Goal: Task Accomplishment & Management: Use online tool/utility

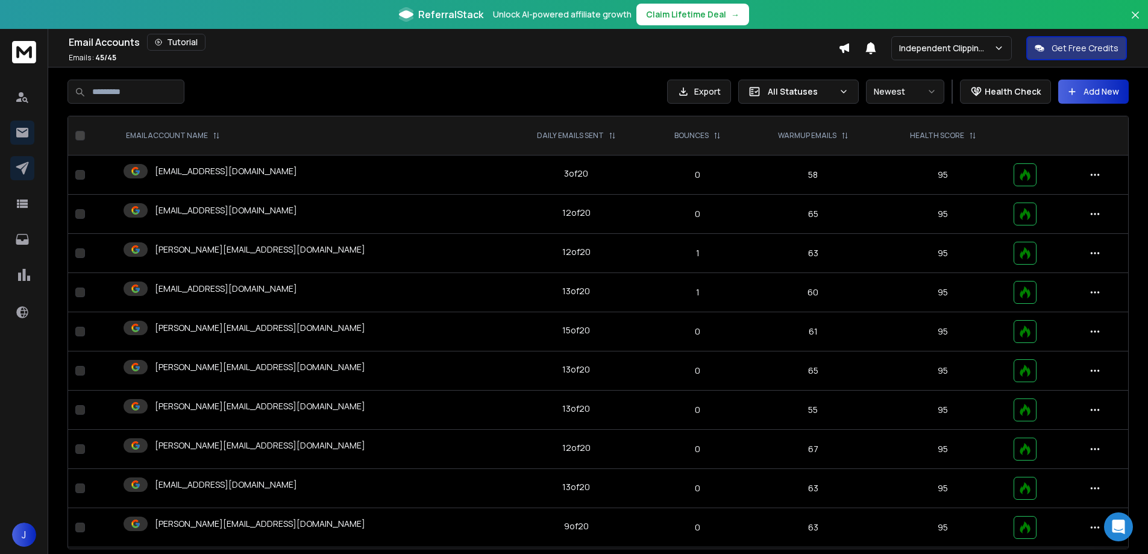
click at [30, 171] on link at bounding box center [22, 168] width 24 height 24
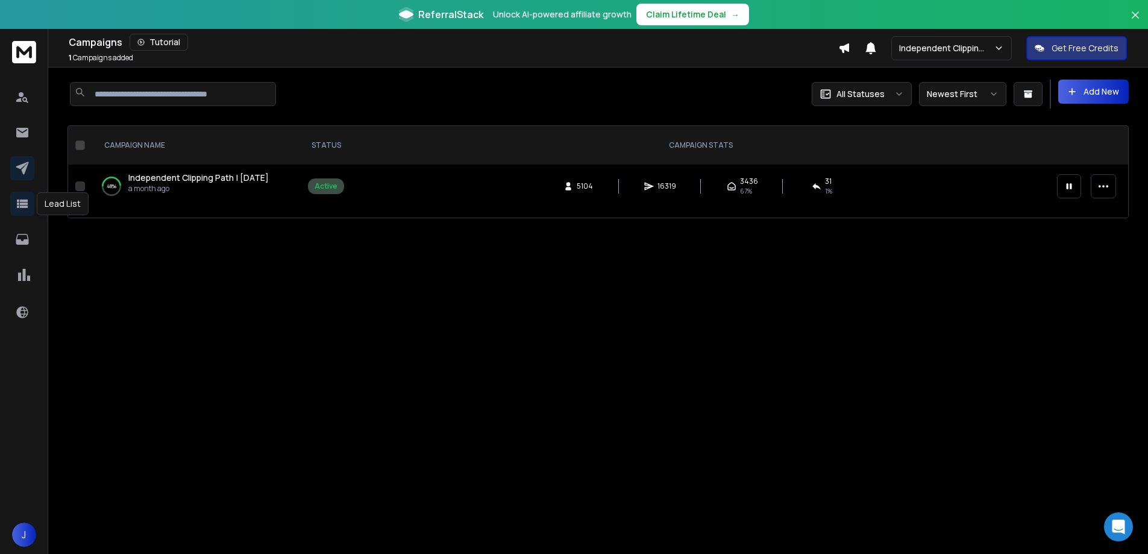
click at [24, 201] on icon at bounding box center [22, 204] width 11 height 8
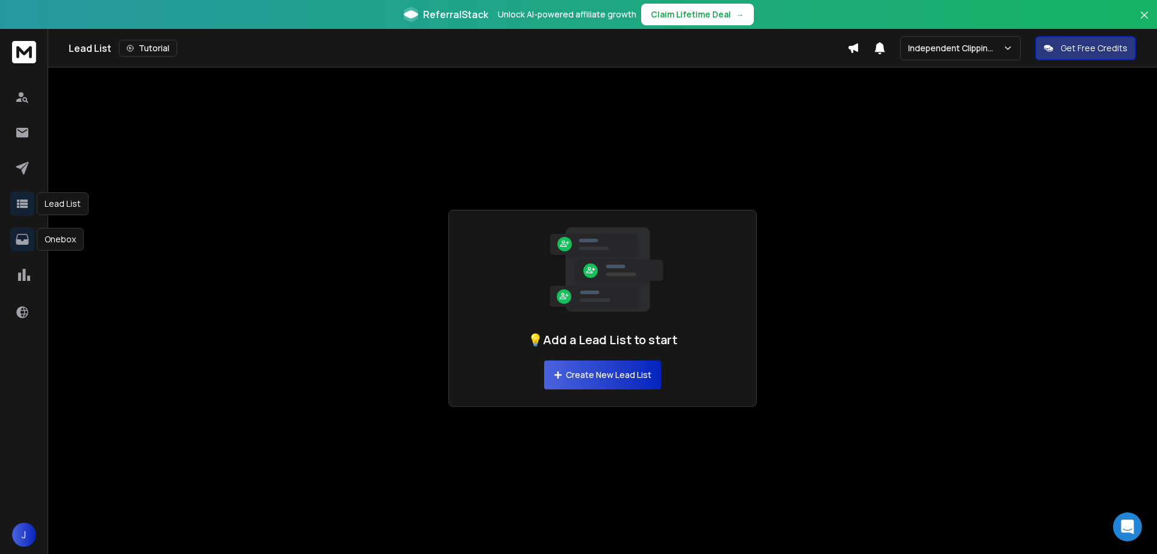
click at [17, 238] on icon at bounding box center [22, 239] width 14 height 14
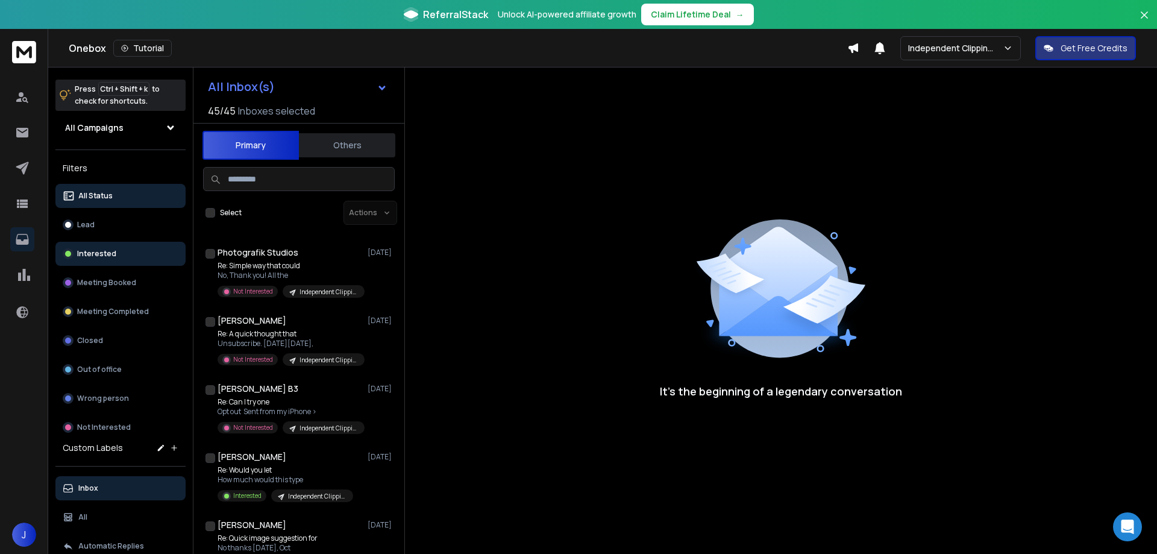
click at [99, 254] on p "Interested" at bounding box center [96, 254] width 39 height 10
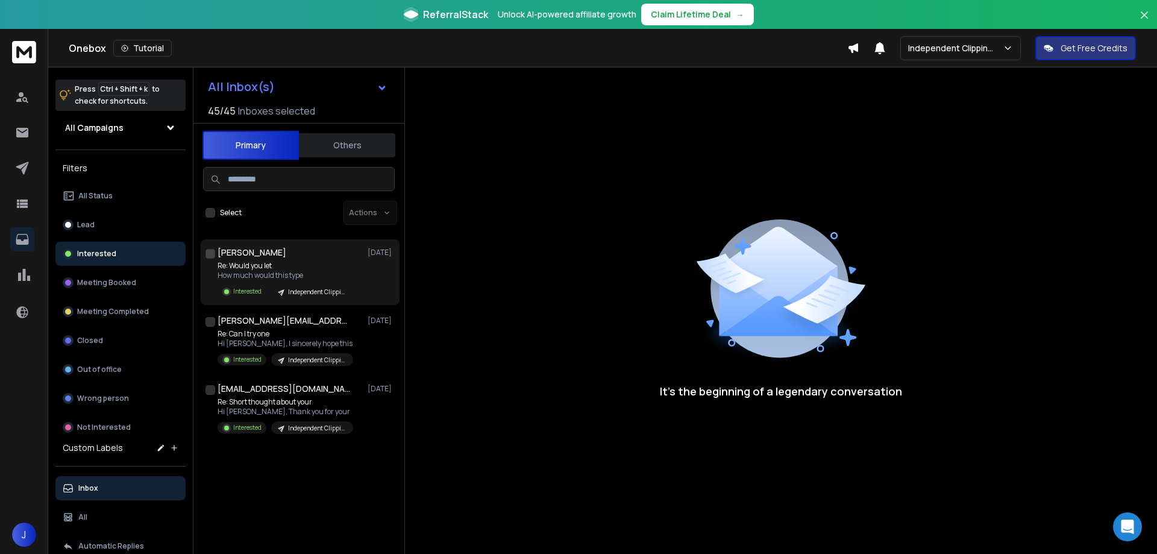
click at [284, 271] on p "How much would this type" at bounding box center [286, 276] width 136 height 10
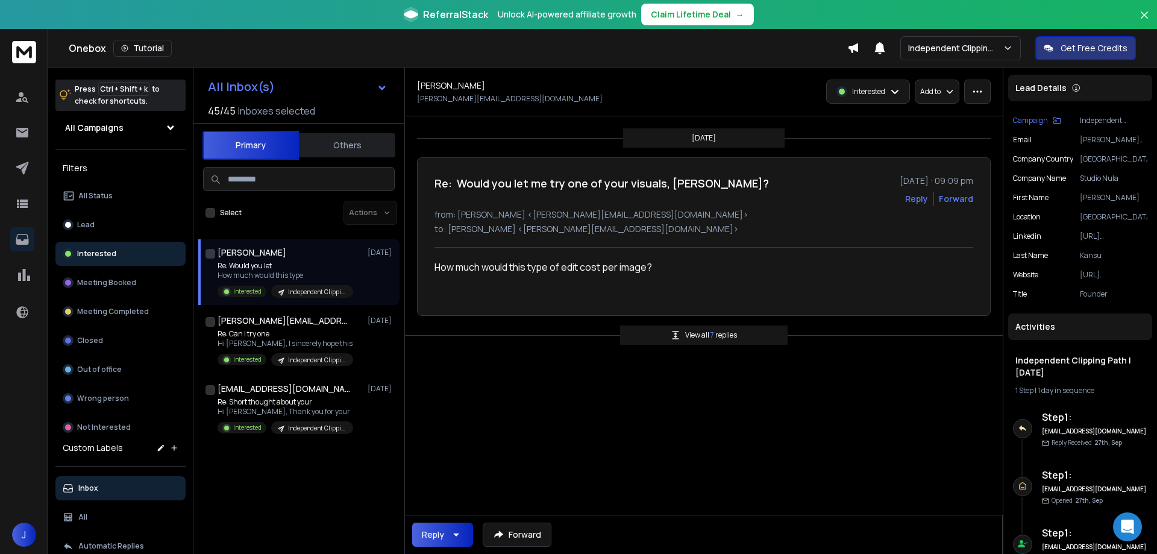
click at [288, 265] on p "Re: Would you let" at bounding box center [286, 266] width 136 height 10
click at [278, 275] on p "How much would this type" at bounding box center [286, 276] width 136 height 10
click at [116, 255] on button "Interested" at bounding box center [120, 254] width 130 height 24
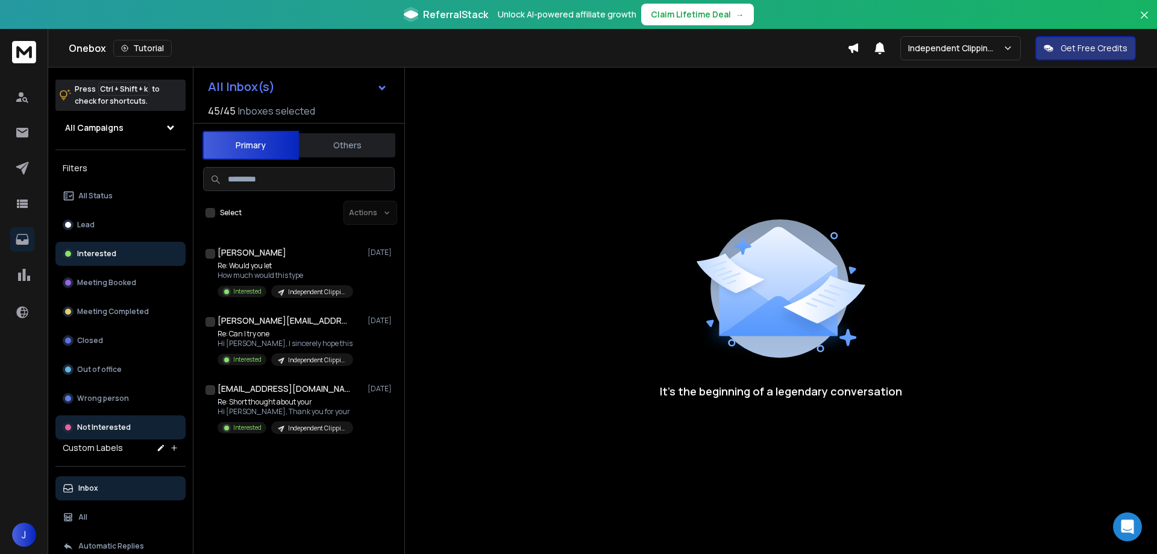
click at [107, 432] on div "Not Interested" at bounding box center [97, 427] width 68 height 11
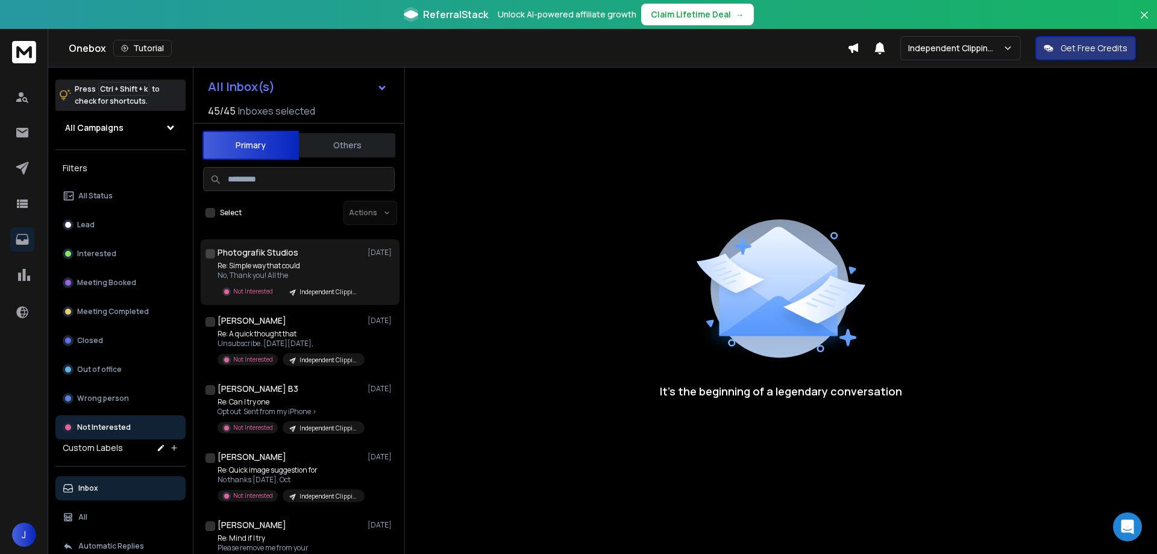
click at [280, 273] on p "No, Thank you! All the" at bounding box center [290, 276] width 145 height 10
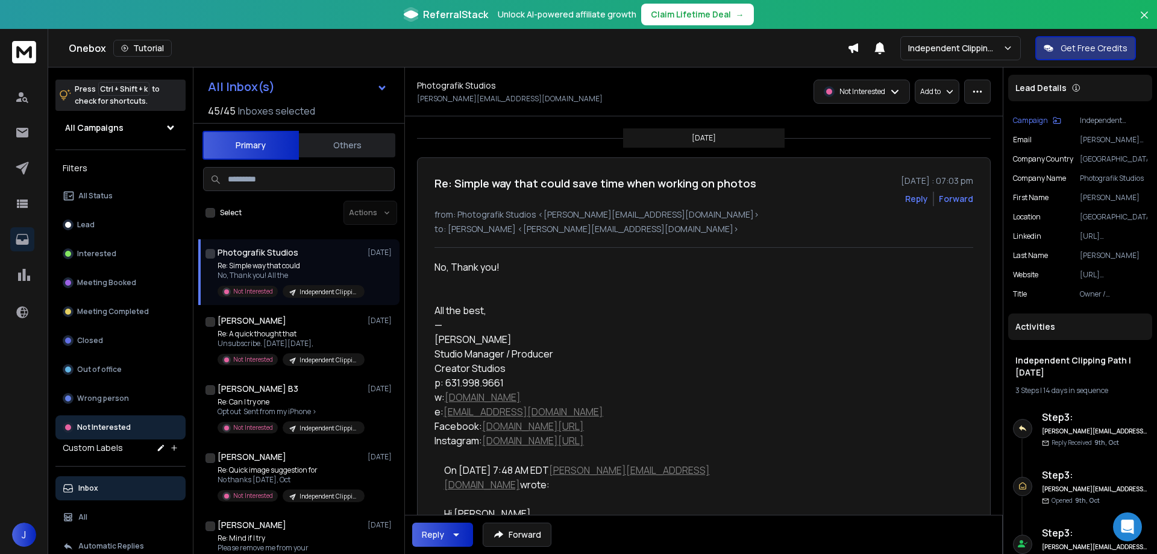
drag, startPoint x: 527, startPoint y: 397, endPoint x: 447, endPoint y: 400, distance: 79.6
click at [447, 400] on div "w: [DOMAIN_NAME]" at bounding box center [611, 397] width 352 height 14
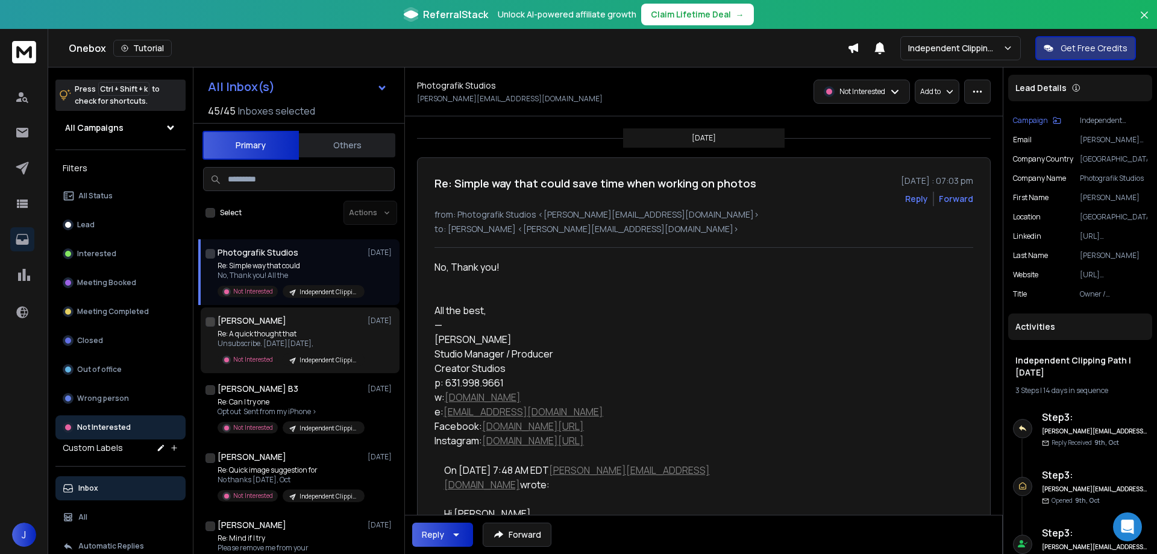
click at [277, 323] on div "[PERSON_NAME] [DATE]" at bounding box center [306, 321] width 177 height 12
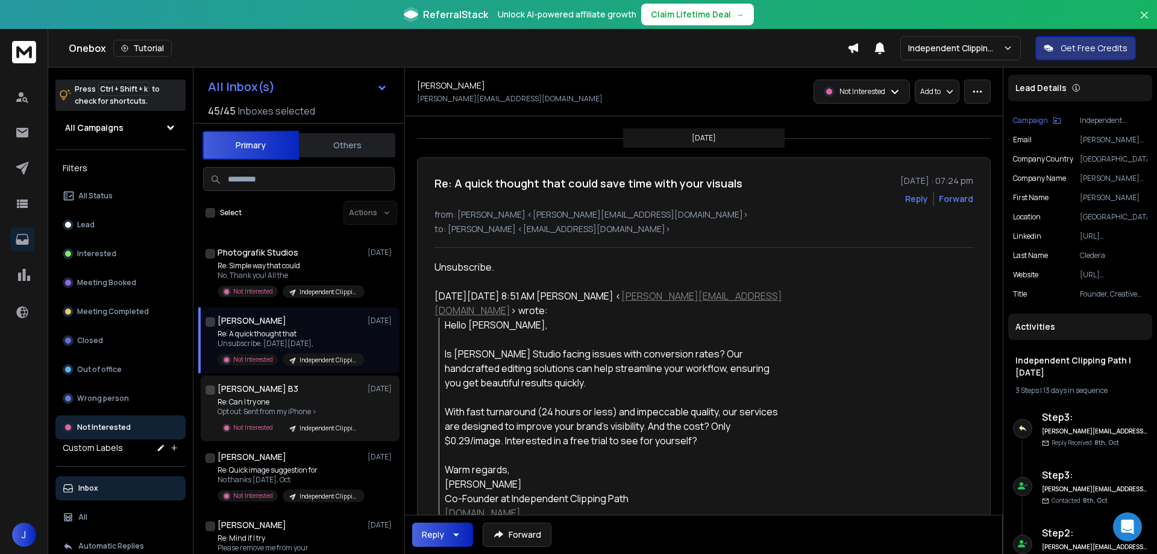
click at [272, 389] on div "[PERSON_NAME] B3 [DATE]" at bounding box center [306, 389] width 177 height 12
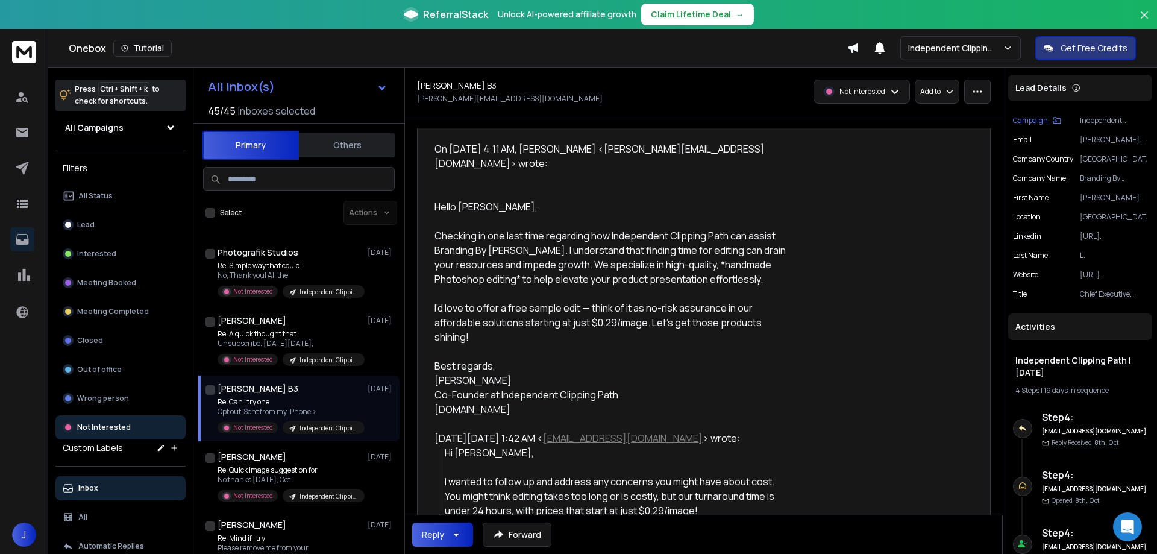
scroll to position [181, 0]
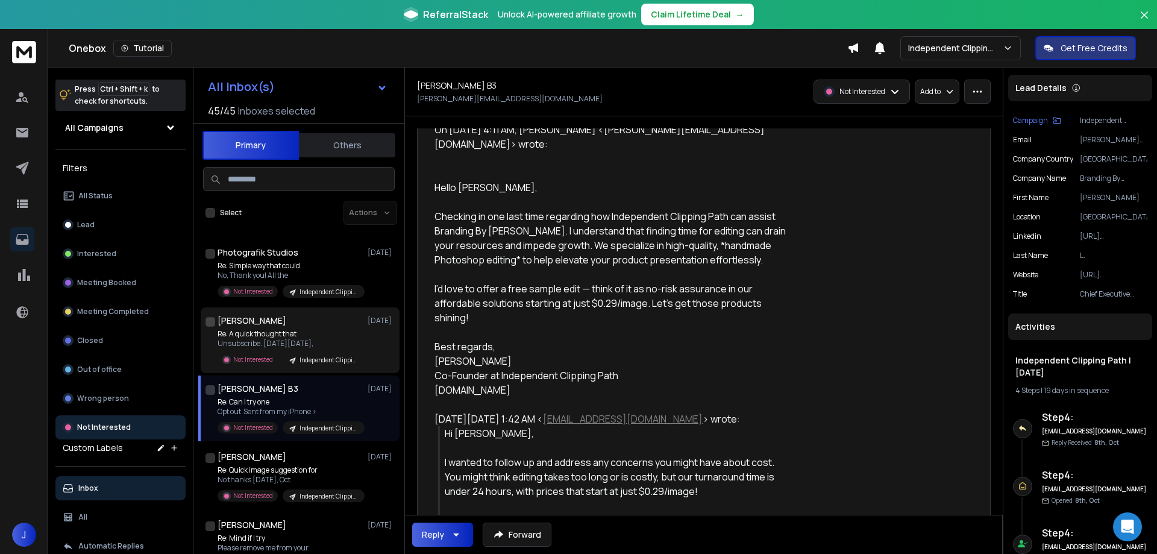
click at [273, 337] on p "Re: A quick thought that" at bounding box center [290, 334] width 145 height 10
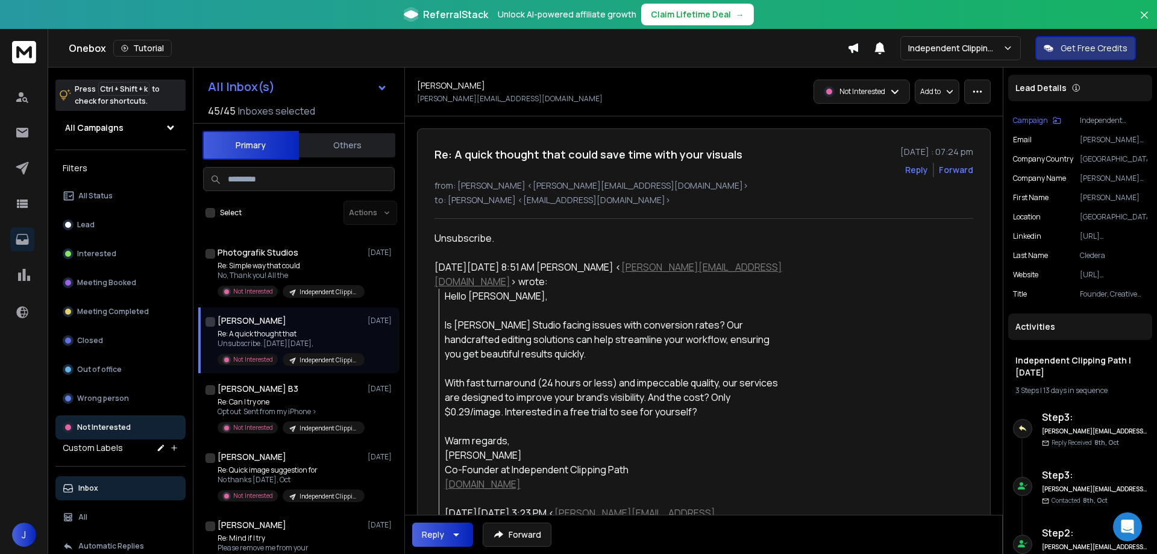
scroll to position [0, 0]
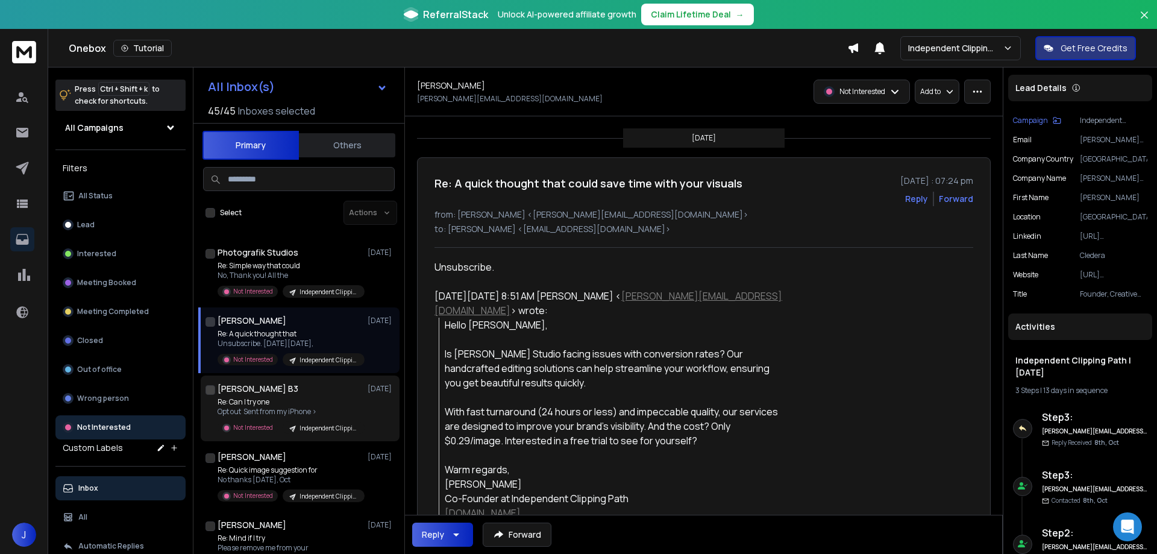
click at [284, 397] on p "Re: Can I try one" at bounding box center [290, 402] width 145 height 10
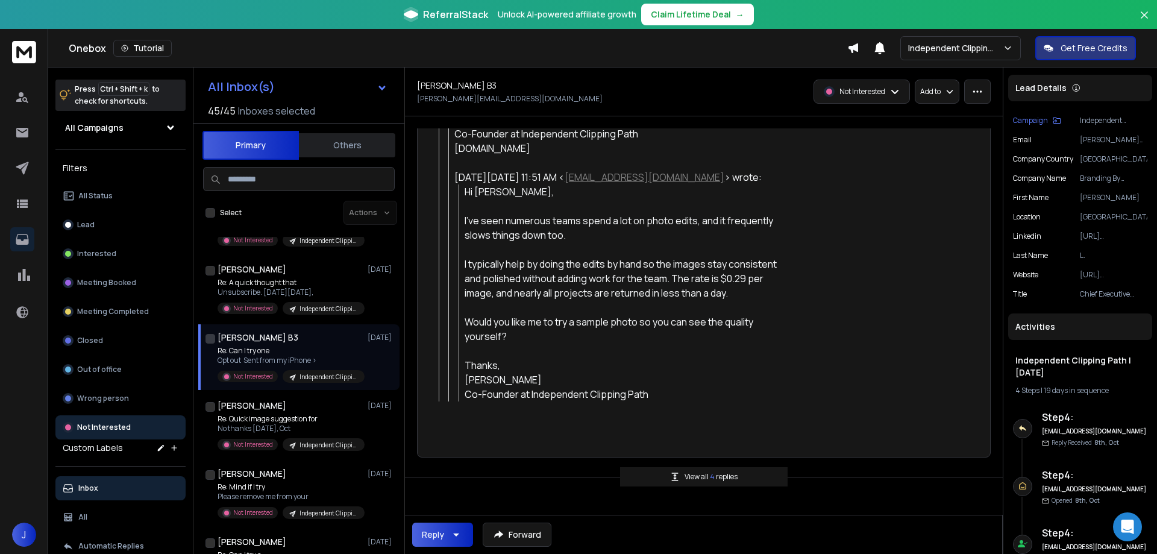
scroll to position [121, 0]
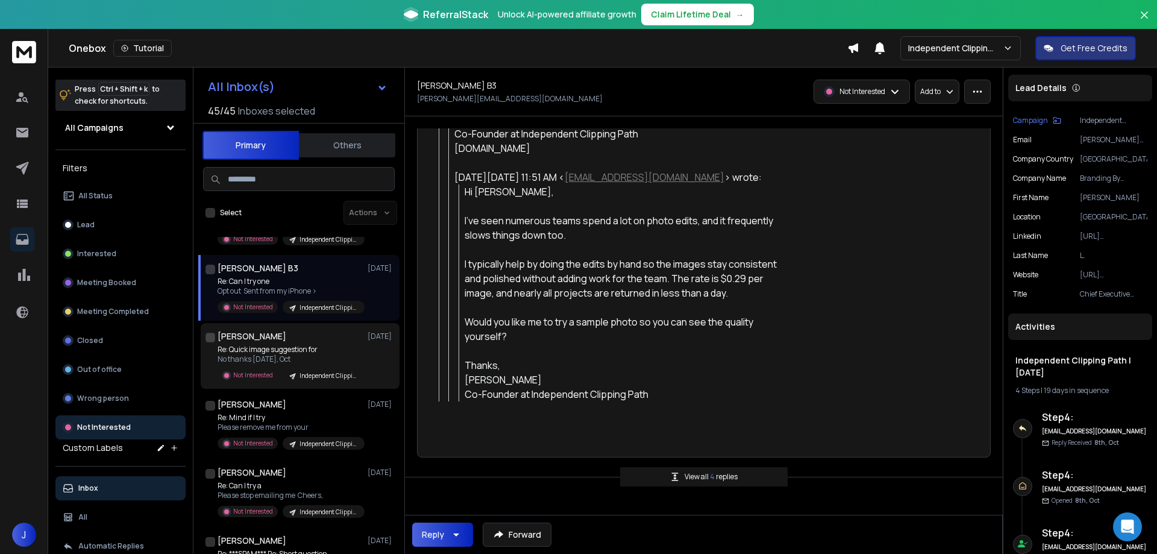
click at [271, 349] on p "Re: Quick image suggestion for" at bounding box center [290, 350] width 145 height 10
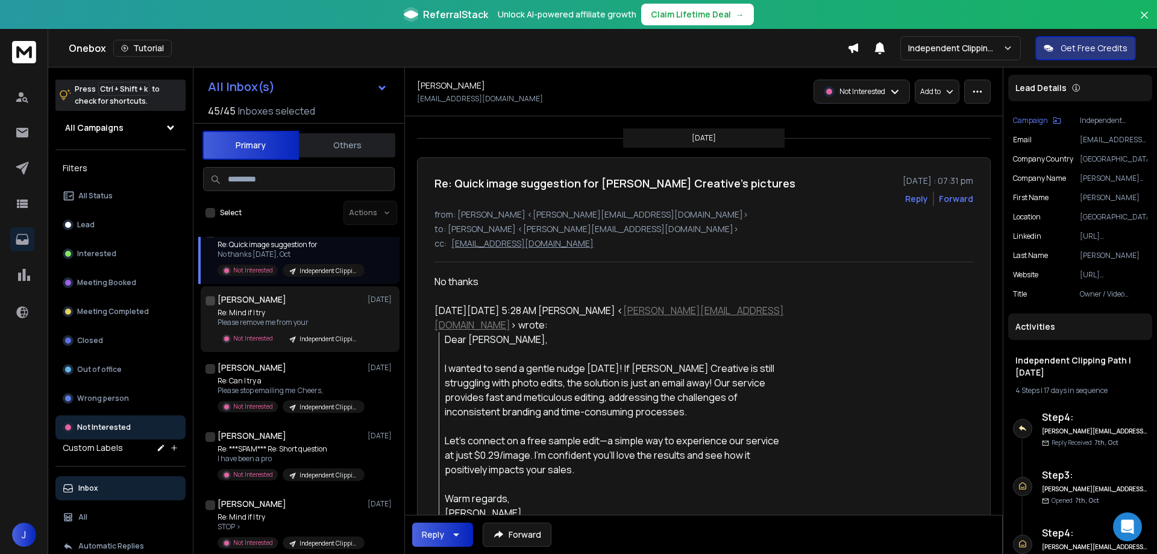
scroll to position [301, 0]
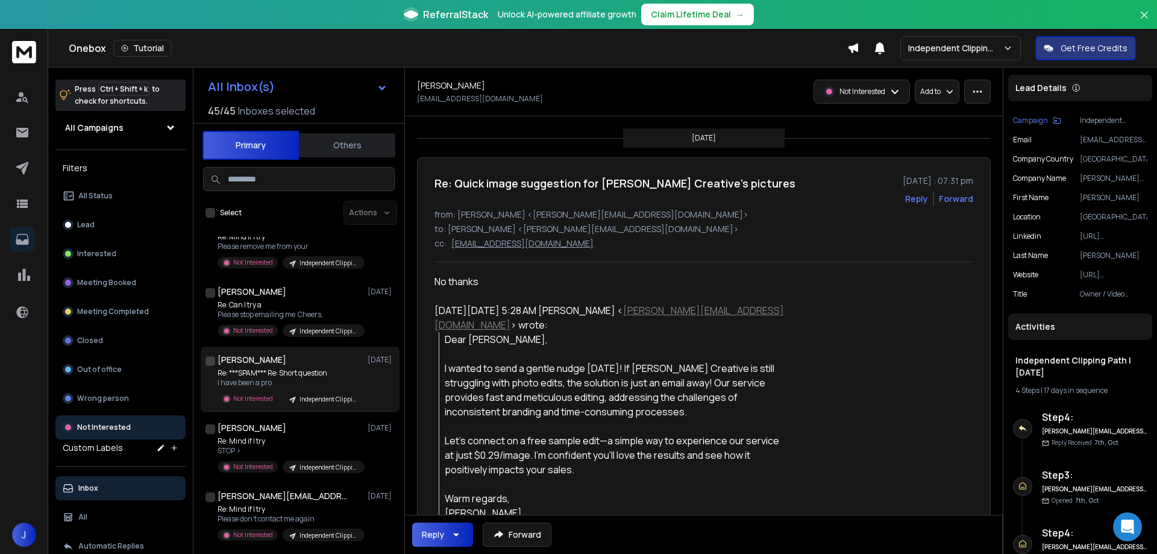
click at [295, 380] on p "I have been a pro" at bounding box center [290, 383] width 145 height 10
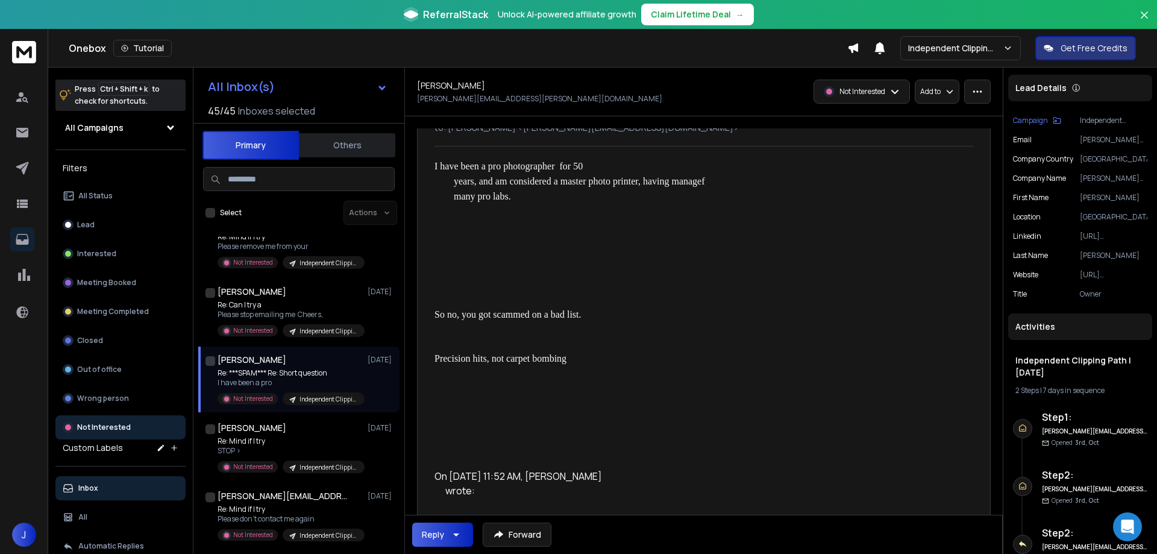
scroll to position [0, 0]
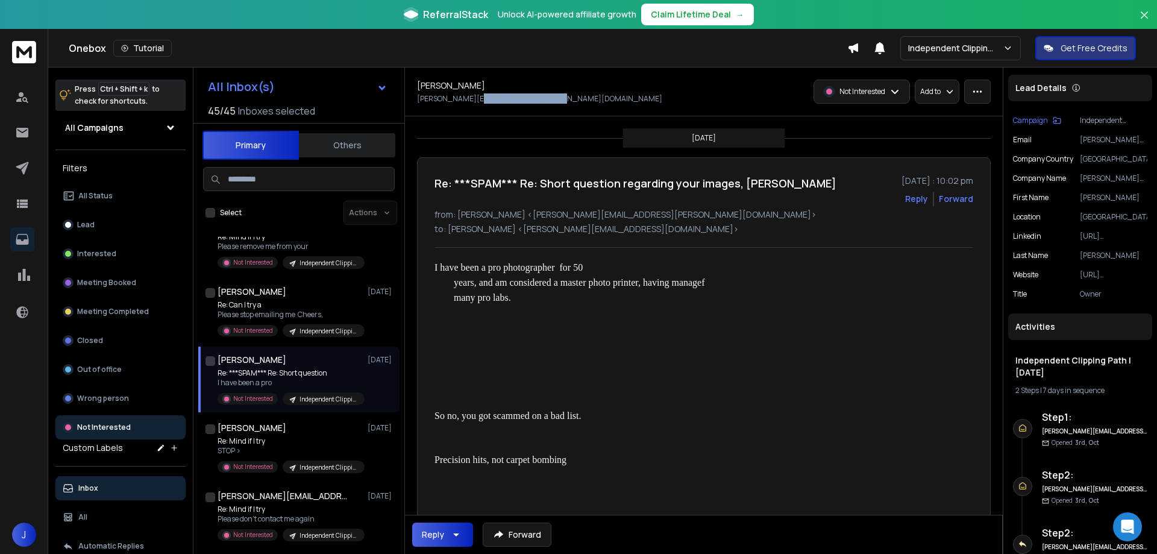
drag, startPoint x: 545, startPoint y: 101, endPoint x: 468, endPoint y: 98, distance: 76.6
click at [468, 98] on div "[PERSON_NAME] [PERSON_NAME] [PERSON_NAME][EMAIL_ADDRESS][PERSON_NAME][DOMAIN_NA…" at bounding box center [558, 92] width 283 height 24
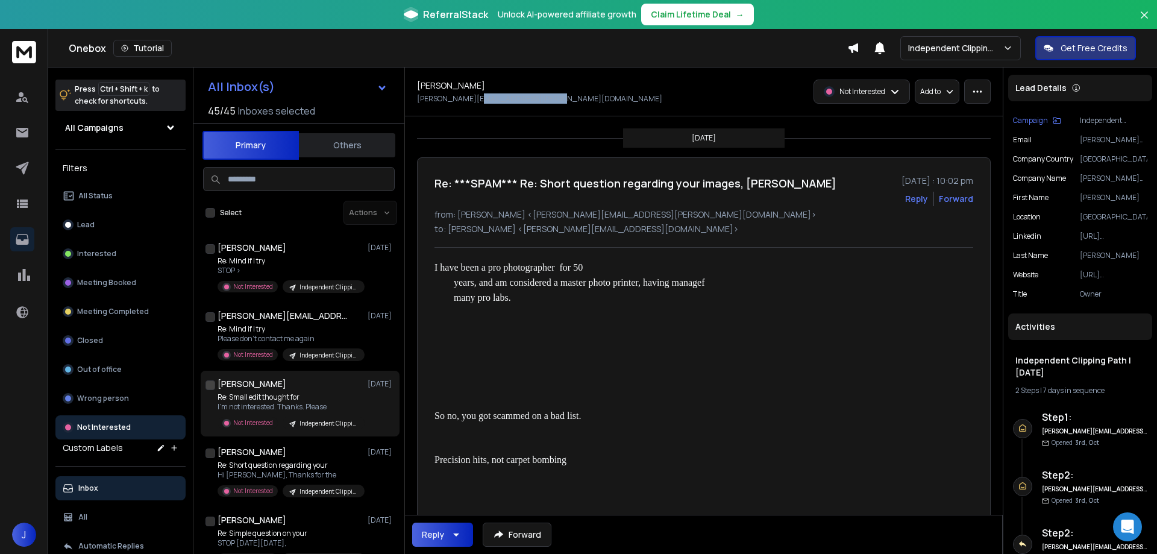
scroll to position [482, 0]
click at [330, 397] on p "Re: Small edit thought for" at bounding box center [290, 397] width 145 height 10
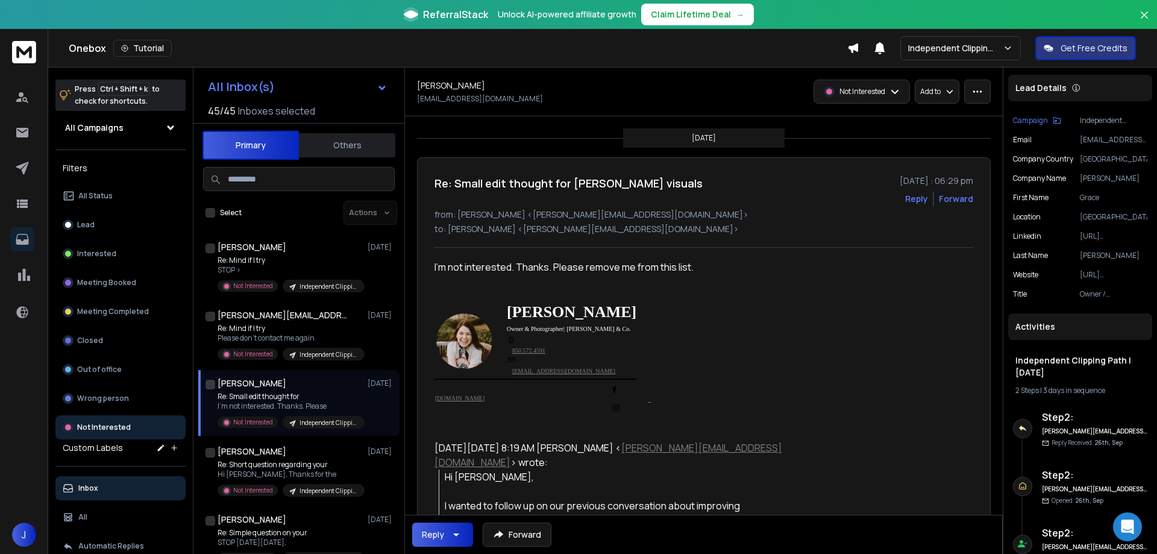
scroll to position [784, 0]
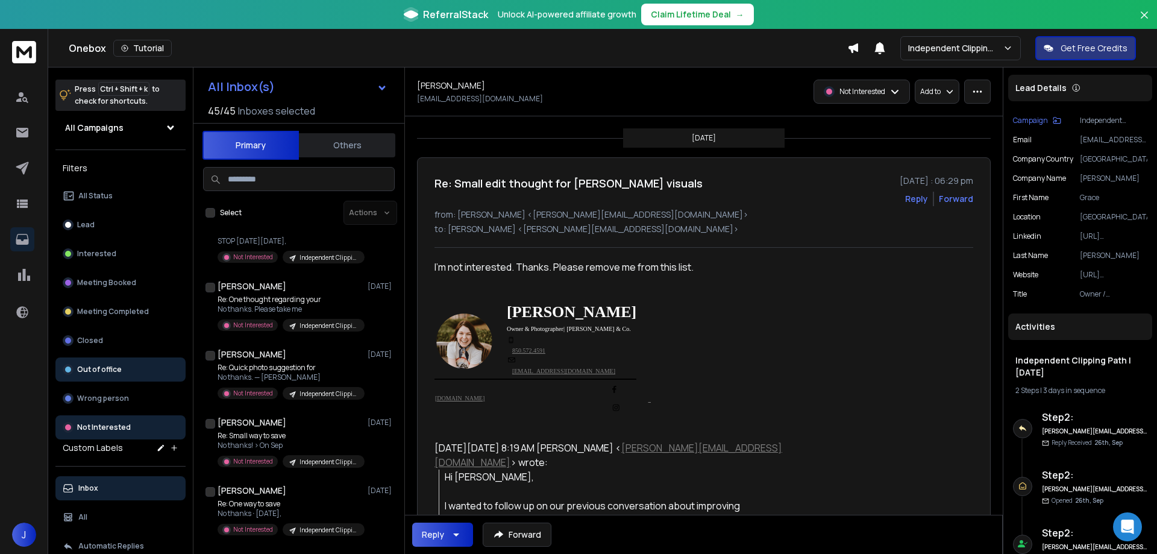
click at [95, 372] on p "Out of office" at bounding box center [99, 370] width 45 height 10
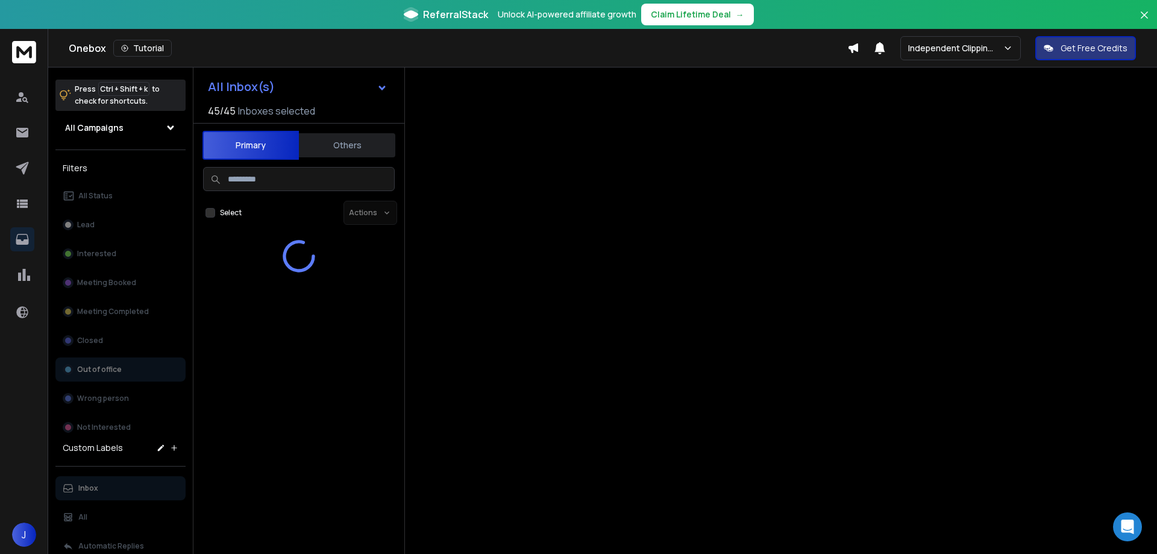
scroll to position [0, 0]
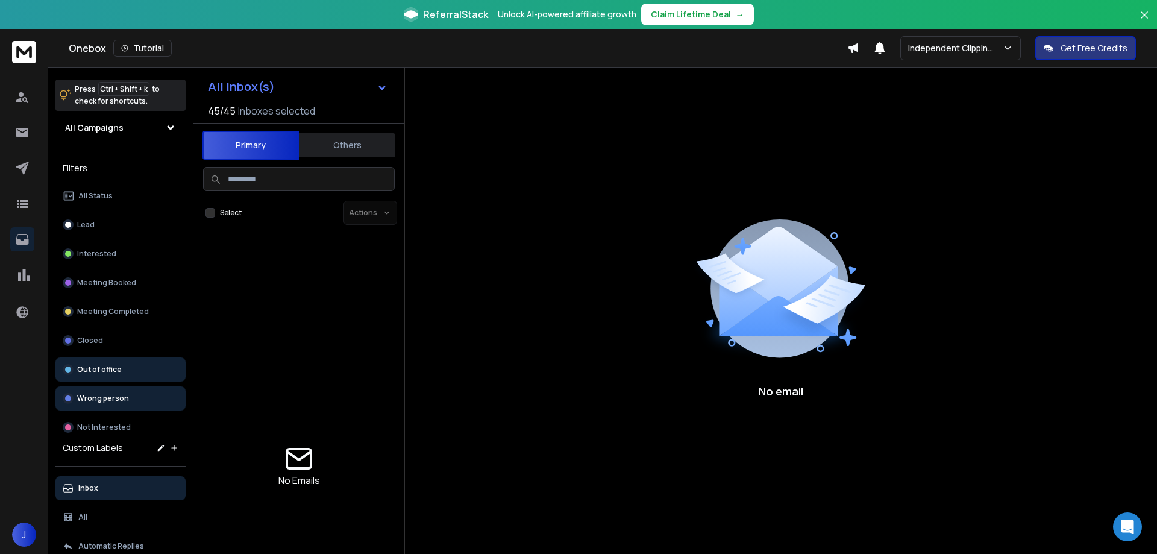
click at [96, 395] on p "Wrong person" at bounding box center [103, 399] width 52 height 10
click at [92, 344] on p "Closed" at bounding box center [90, 341] width 26 height 10
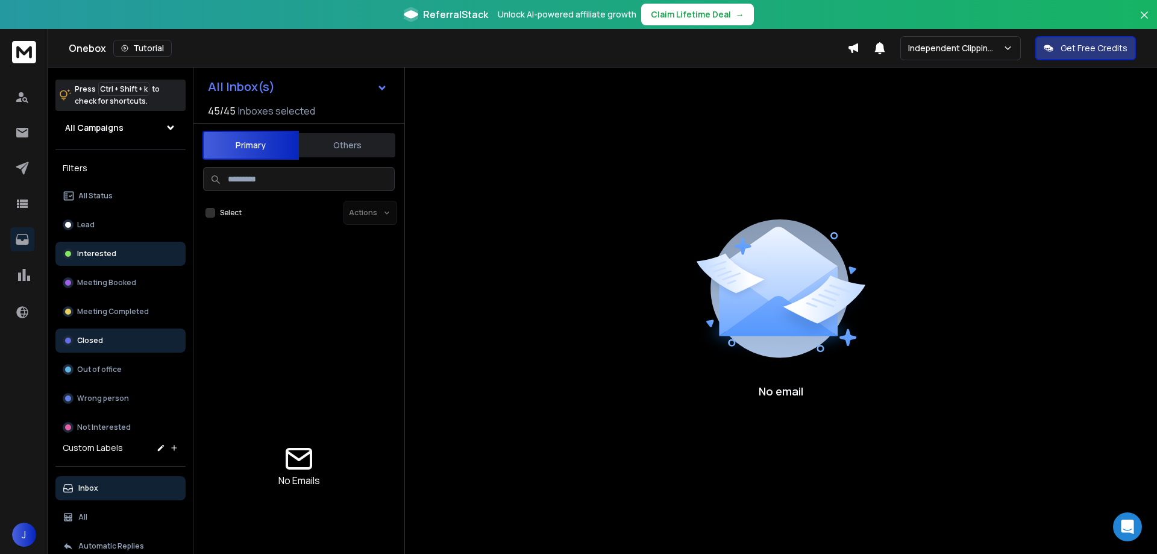
click at [98, 257] on p "Interested" at bounding box center [96, 254] width 39 height 10
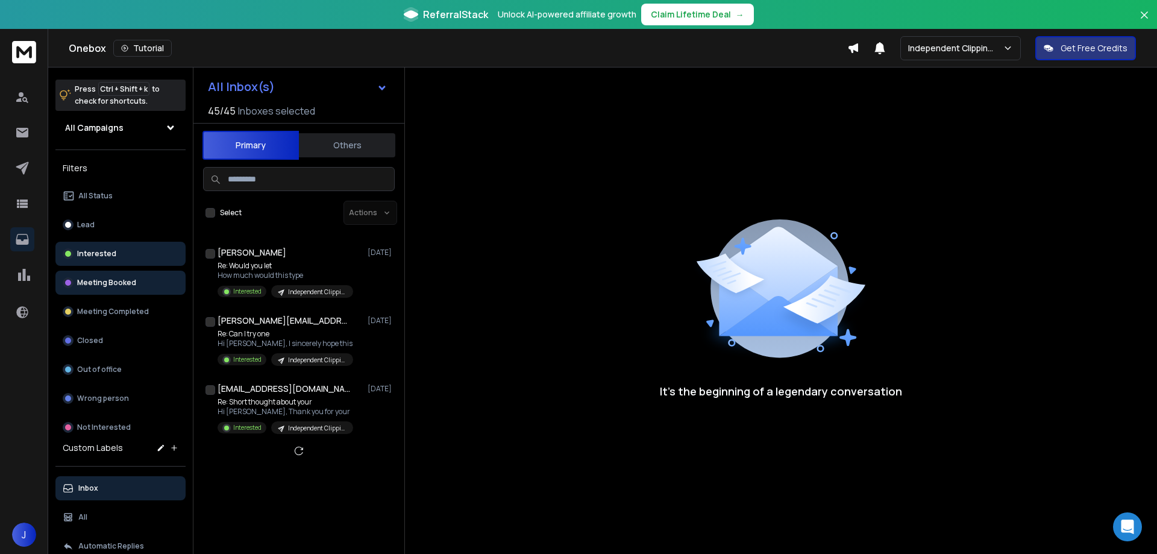
click at [97, 281] on p "Meeting Booked" at bounding box center [106, 283] width 59 height 10
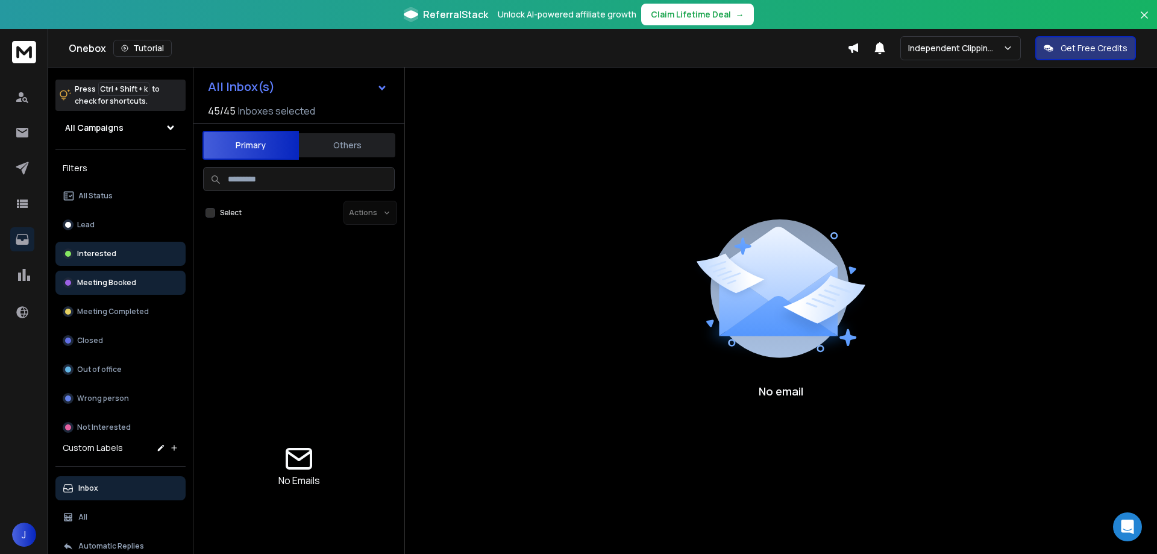
click at [102, 260] on button "Interested" at bounding box center [120, 254] width 130 height 24
